Goal: Check status: Check status

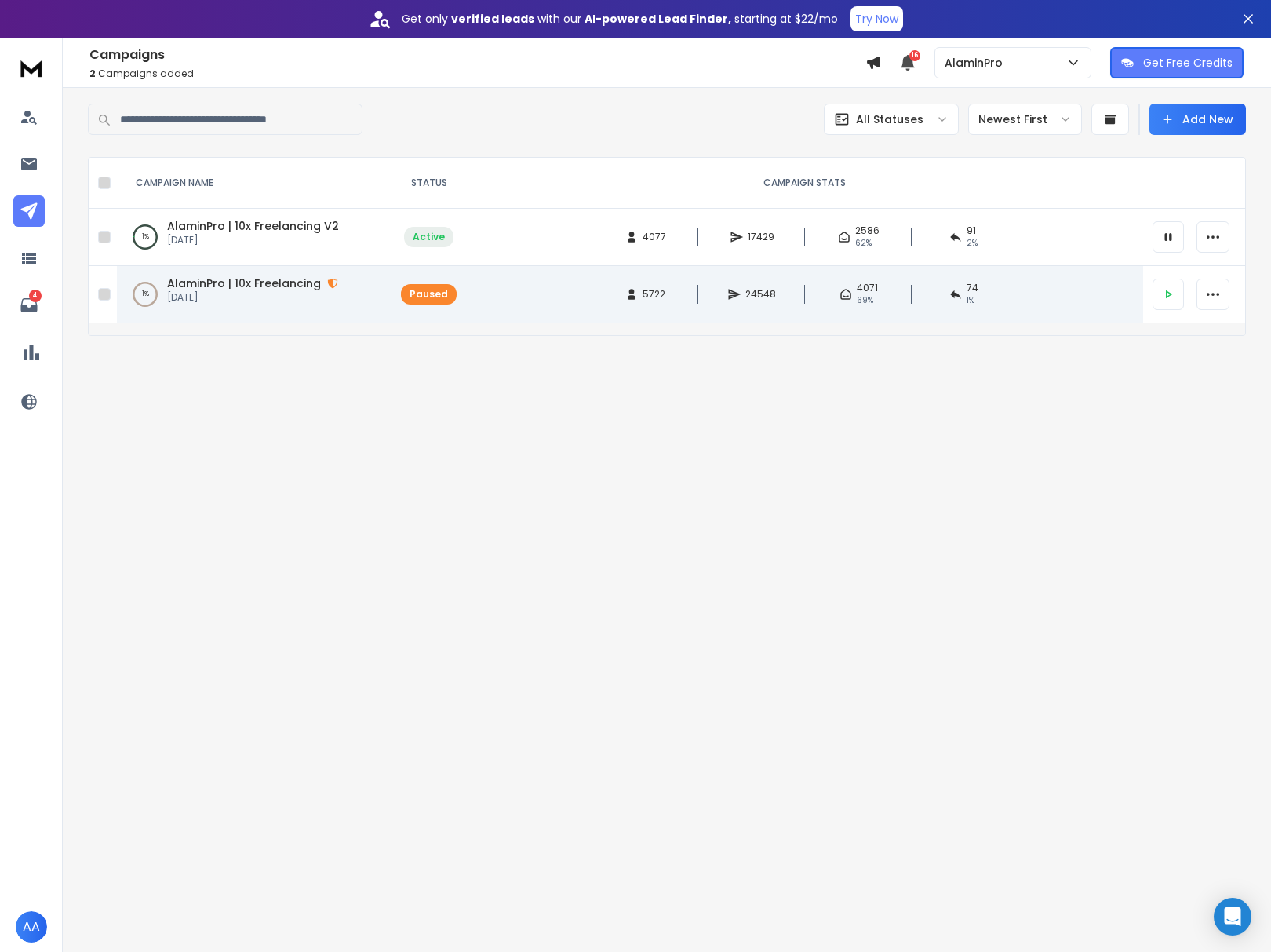
click at [231, 284] on span "AlaminPro | 10x Freelancing" at bounding box center [244, 283] width 154 height 16
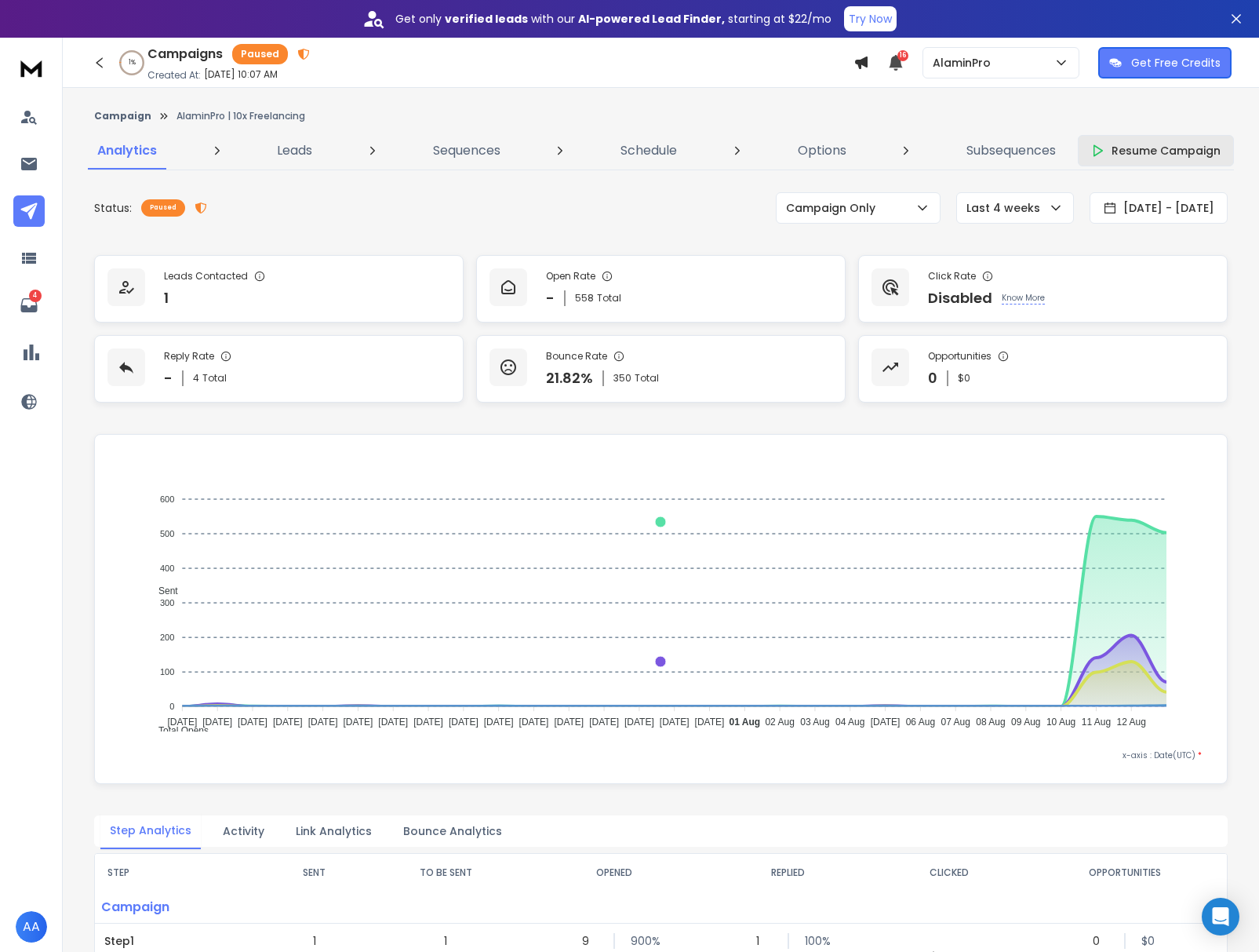
click at [1150, 147] on button "Resume Campaign" at bounding box center [1155, 150] width 156 height 31
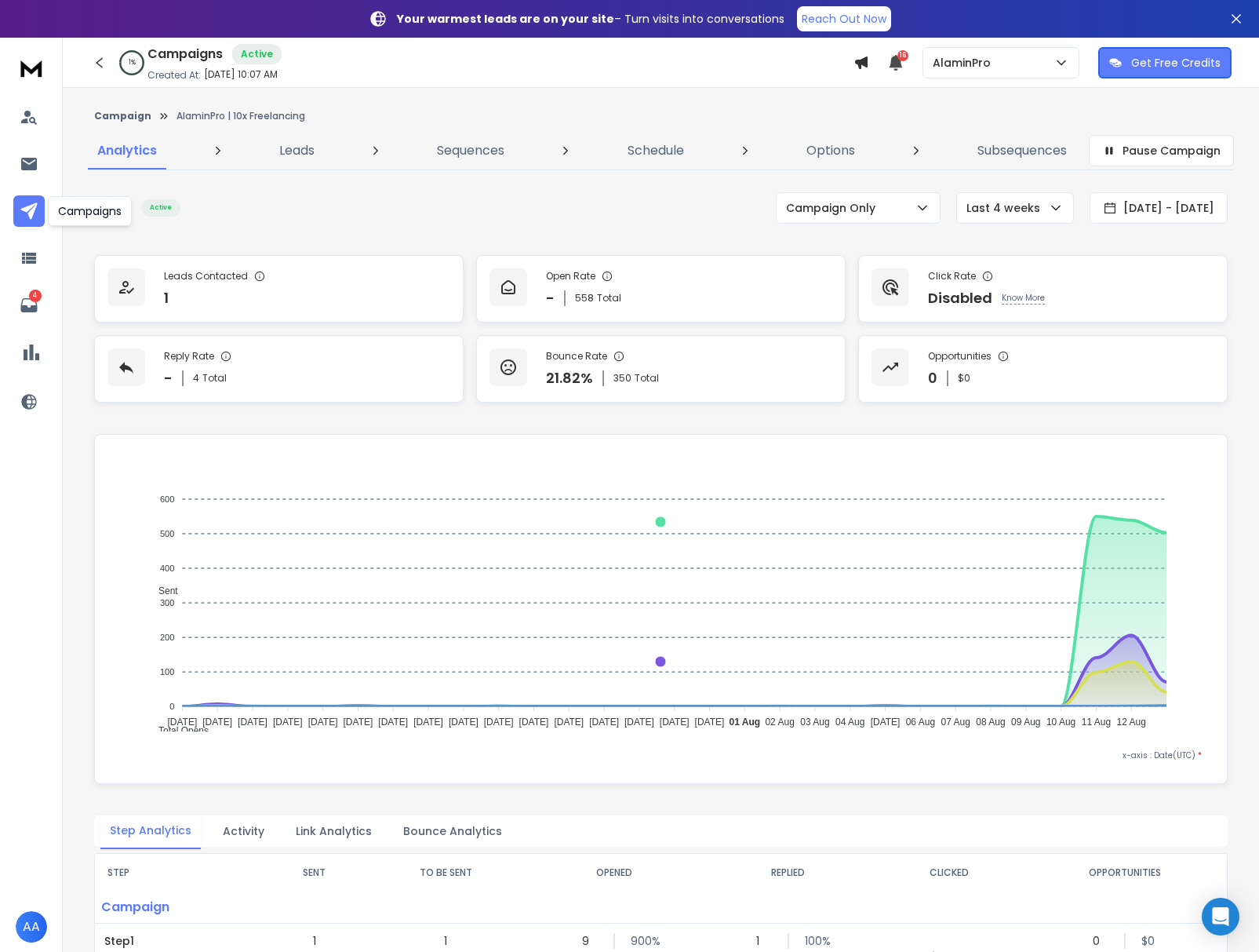
click at [30, 212] on icon at bounding box center [29, 211] width 16 height 16
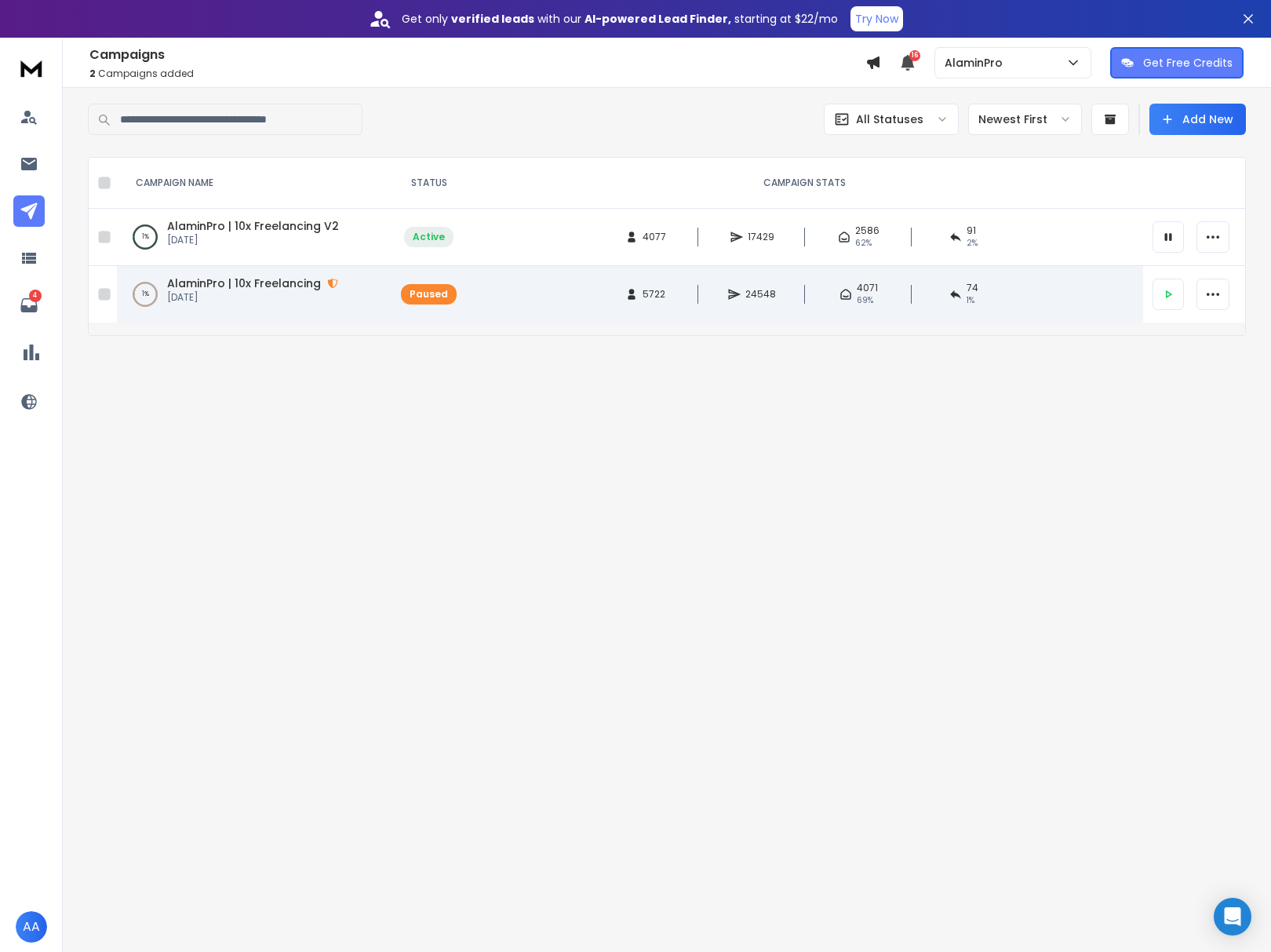
click at [1170, 293] on icon at bounding box center [1170, 294] width 7 height 9
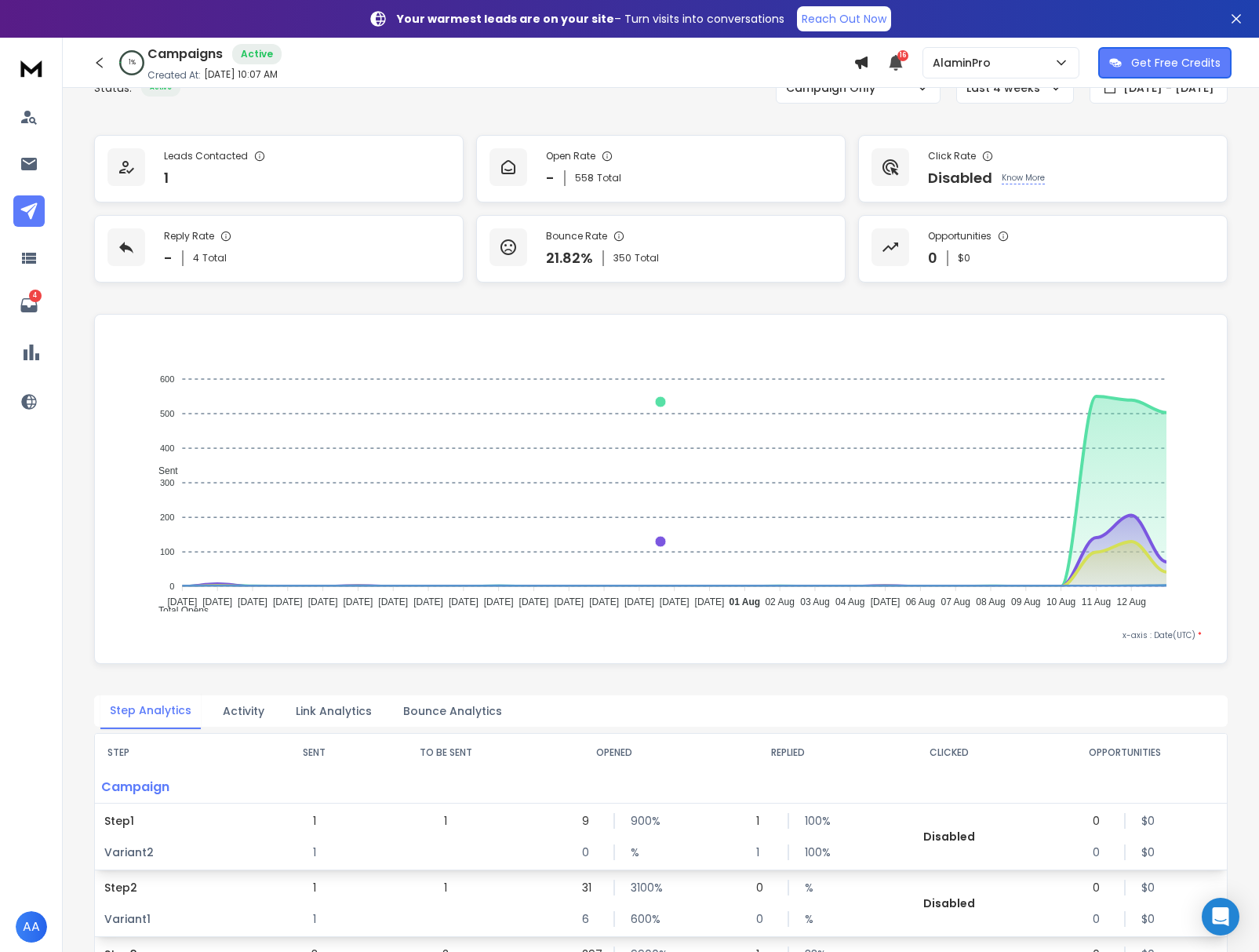
scroll to position [459, 0]
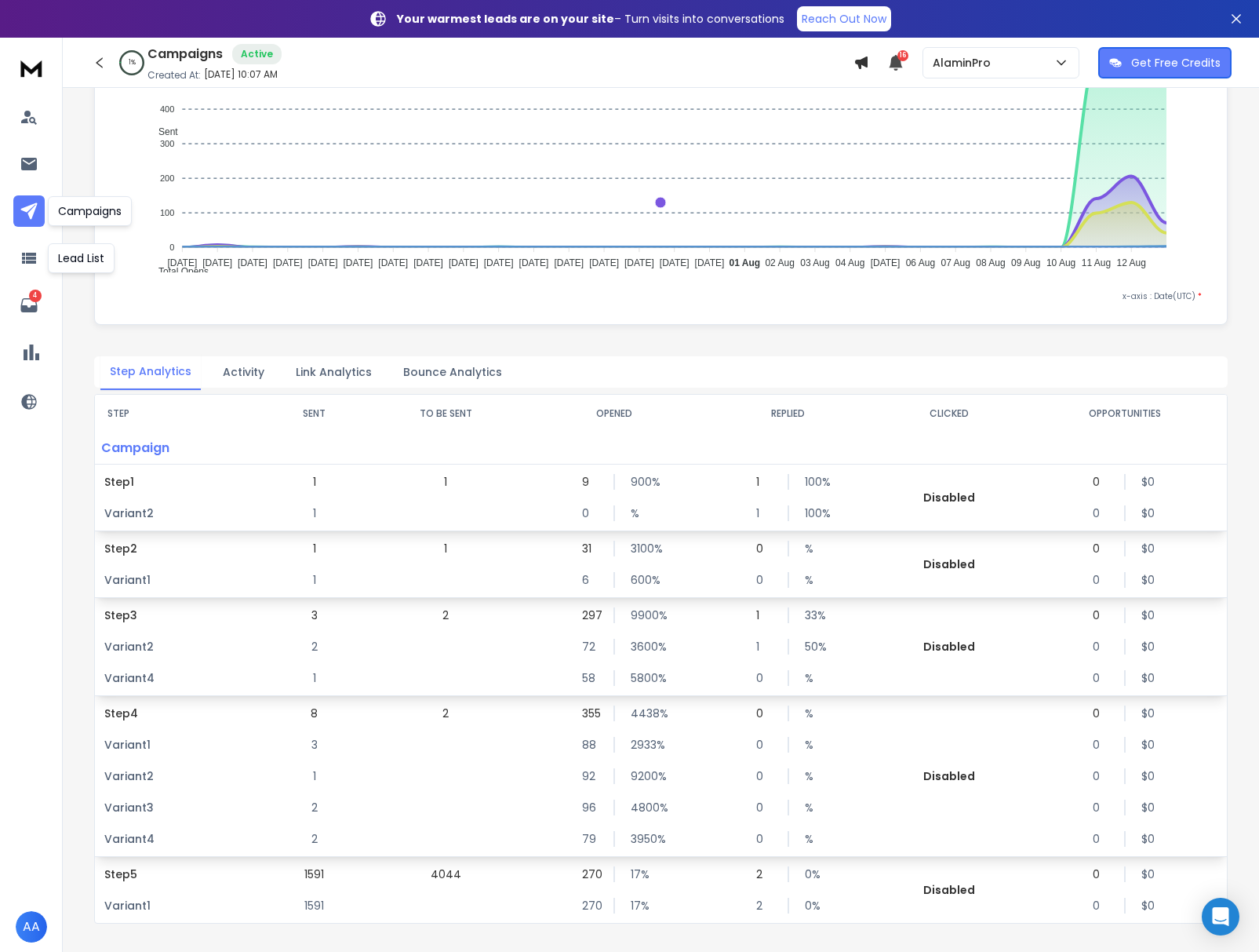
click at [32, 212] on icon at bounding box center [29, 211] width 16 height 16
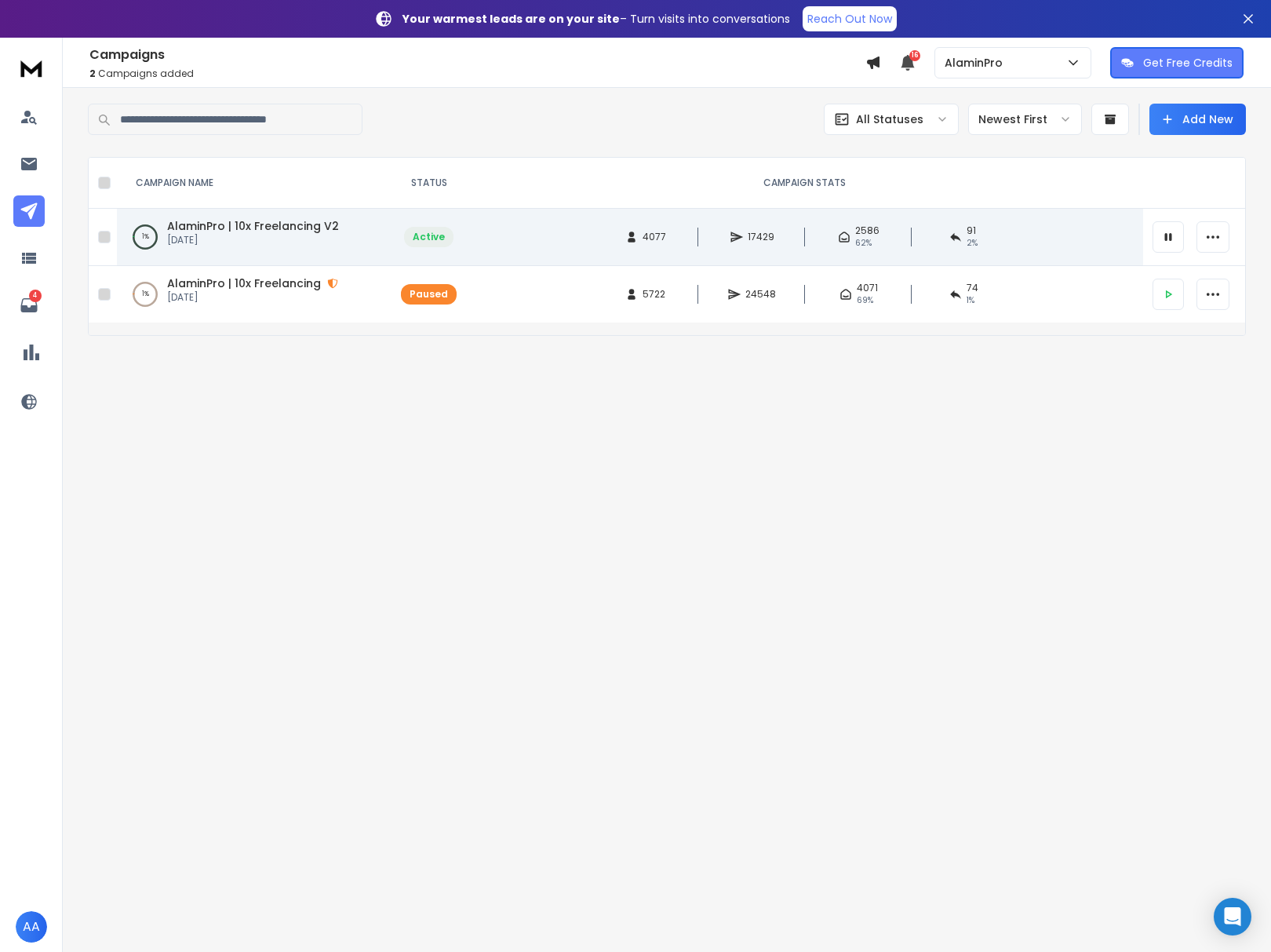
click at [219, 226] on span "AlaminPro | 10x Freelancing V2" at bounding box center [253, 226] width 172 height 16
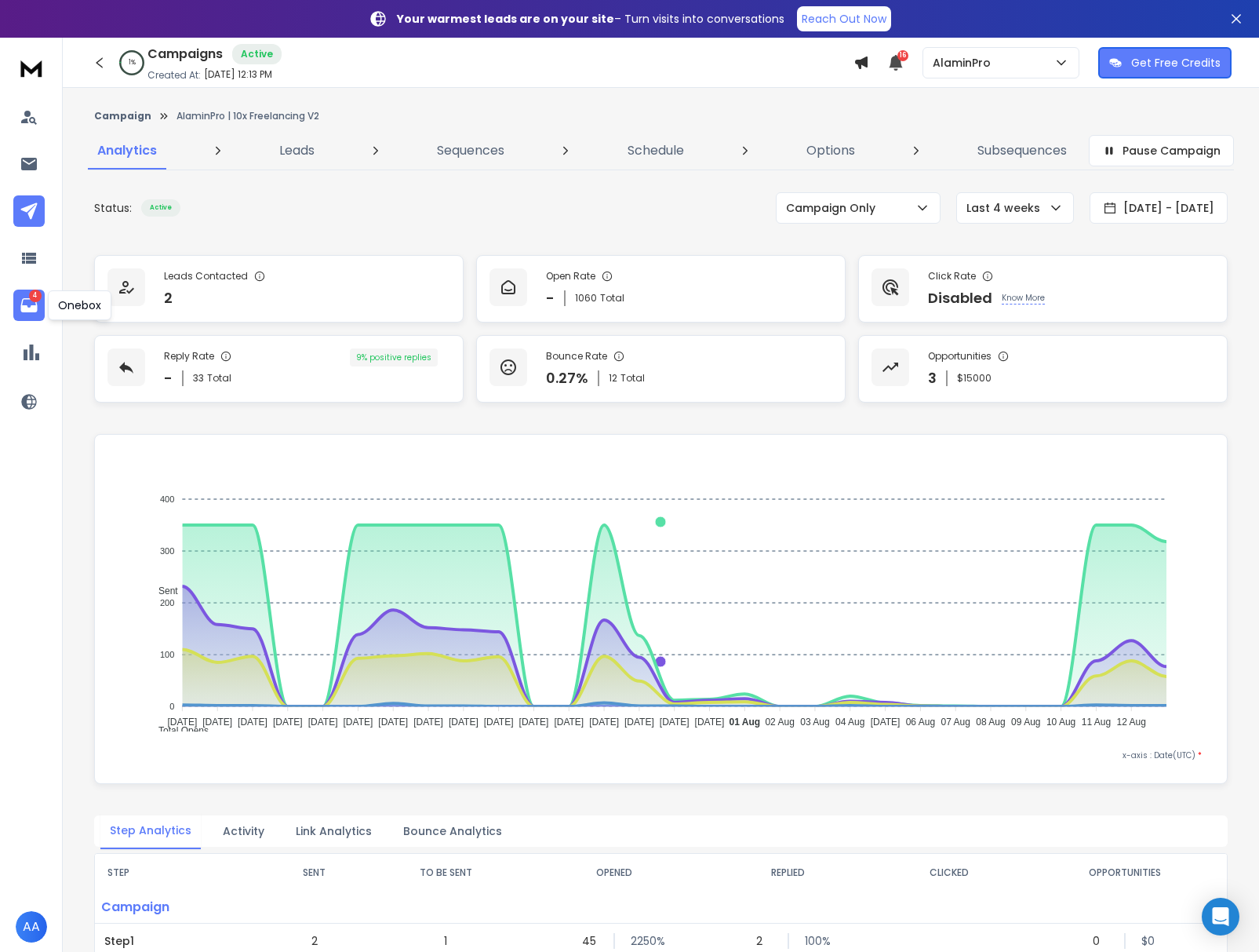
click at [29, 307] on icon at bounding box center [29, 305] width 16 height 14
